Goal: Task Accomplishment & Management: Manage account settings

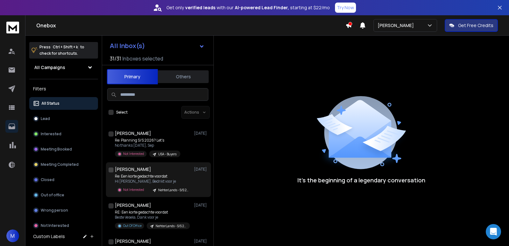
click at [141, 182] on p "Hi [PERSON_NAME], Bednkt voor je" at bounding box center [153, 181] width 76 height 5
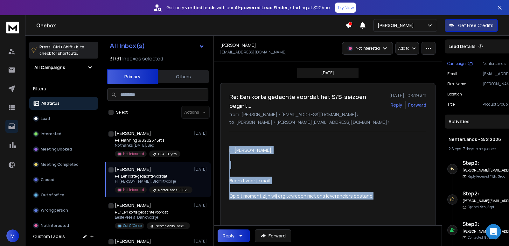
drag, startPoint x: 231, startPoint y: 150, endPoint x: 370, endPoint y: 197, distance: 147.5
copy div "Hi Ryan, Bednkt voor je mail. Op dit moment zijn wij erg tevreden met ons lever…"
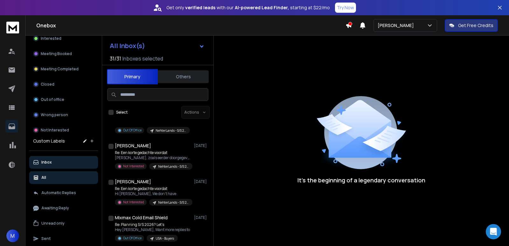
scroll to position [120, 0]
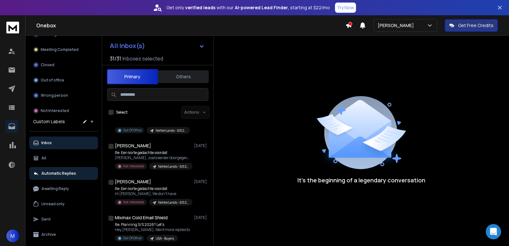
click at [52, 171] on p "Automatic Replies" at bounding box center [58, 173] width 35 height 5
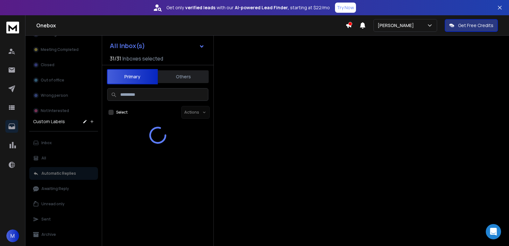
scroll to position [0, 0]
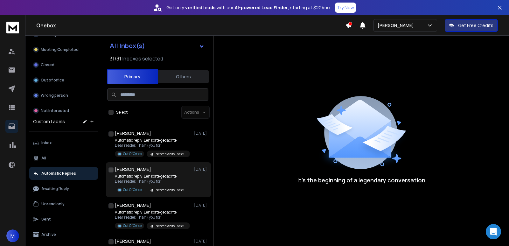
click at [132, 172] on h1 "Zoë Holman" at bounding box center [133, 169] width 36 height 6
